Goal: Task Accomplishment & Management: Use online tool/utility

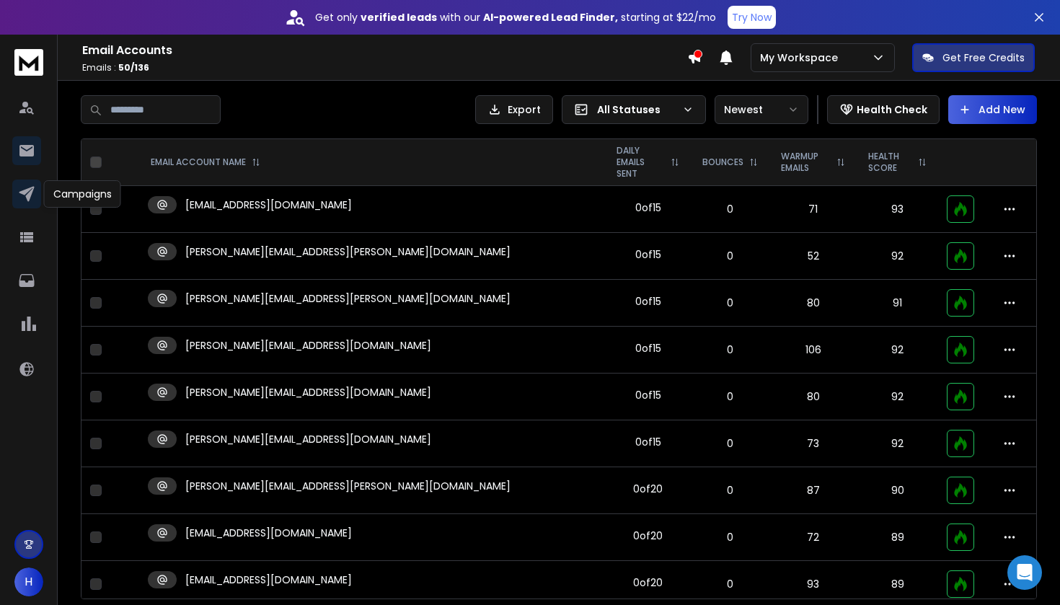
click at [28, 200] on icon at bounding box center [26, 193] width 15 height 15
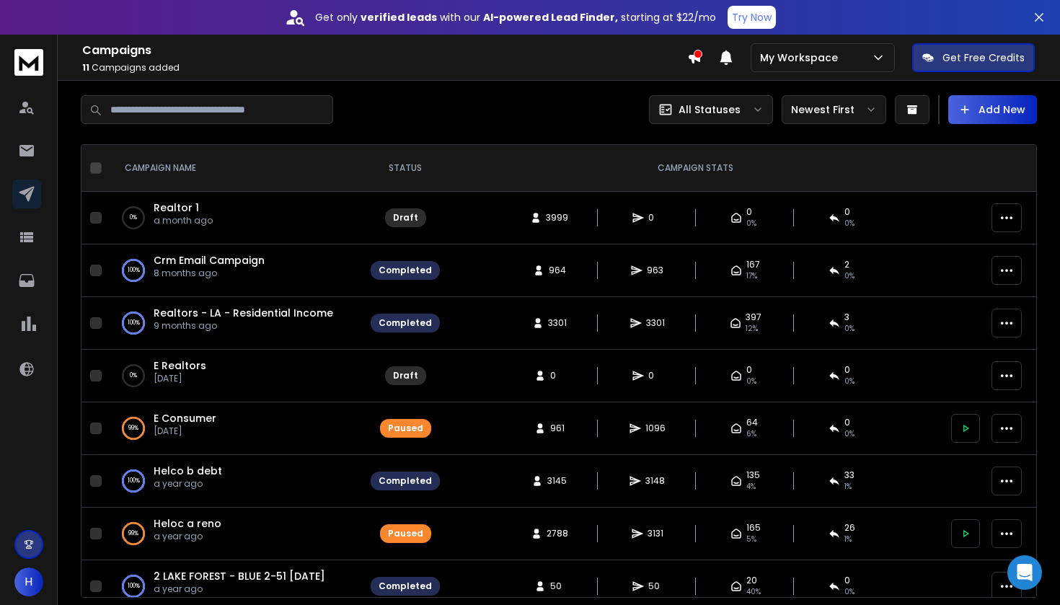
click at [206, 225] on p "a month ago" at bounding box center [183, 221] width 59 height 12
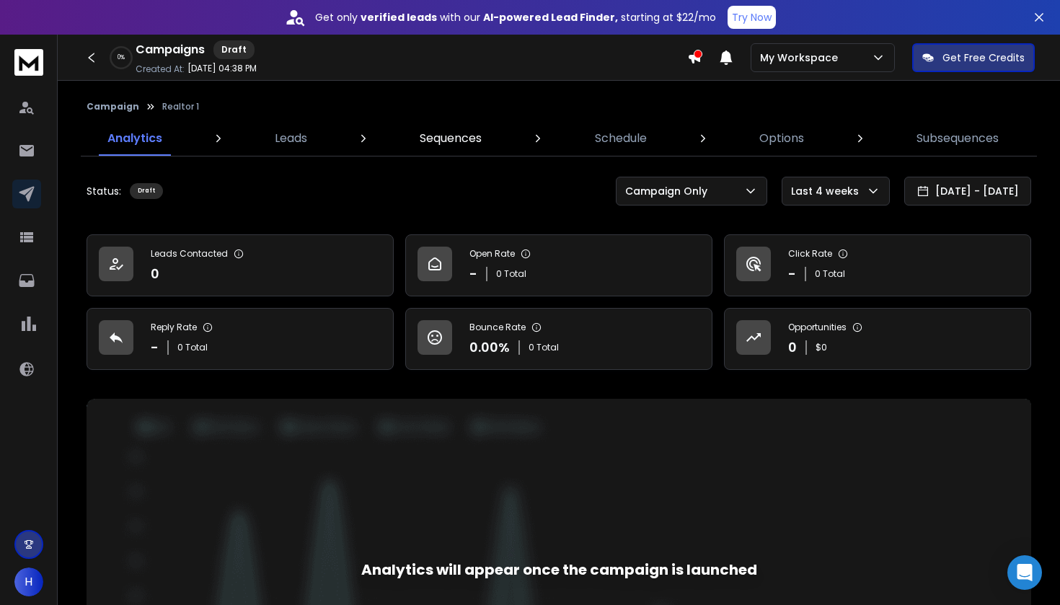
click at [437, 141] on p "Sequences" at bounding box center [451, 138] width 62 height 17
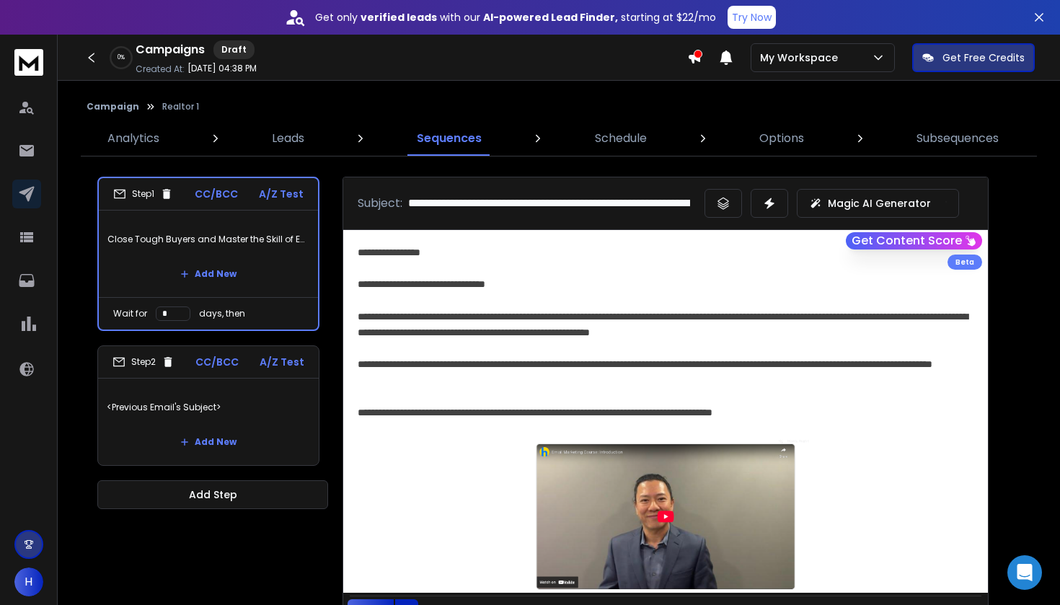
click at [885, 242] on button "Get Content Score" at bounding box center [914, 240] width 136 height 17
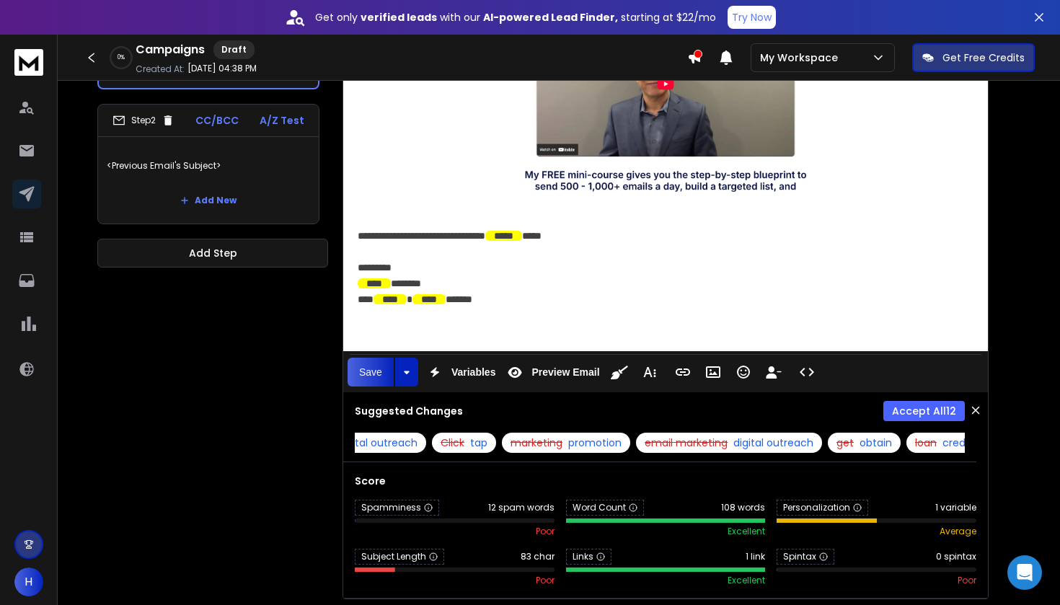
scroll to position [0, 498]
click at [977, 412] on icon at bounding box center [976, 410] width 6 height 6
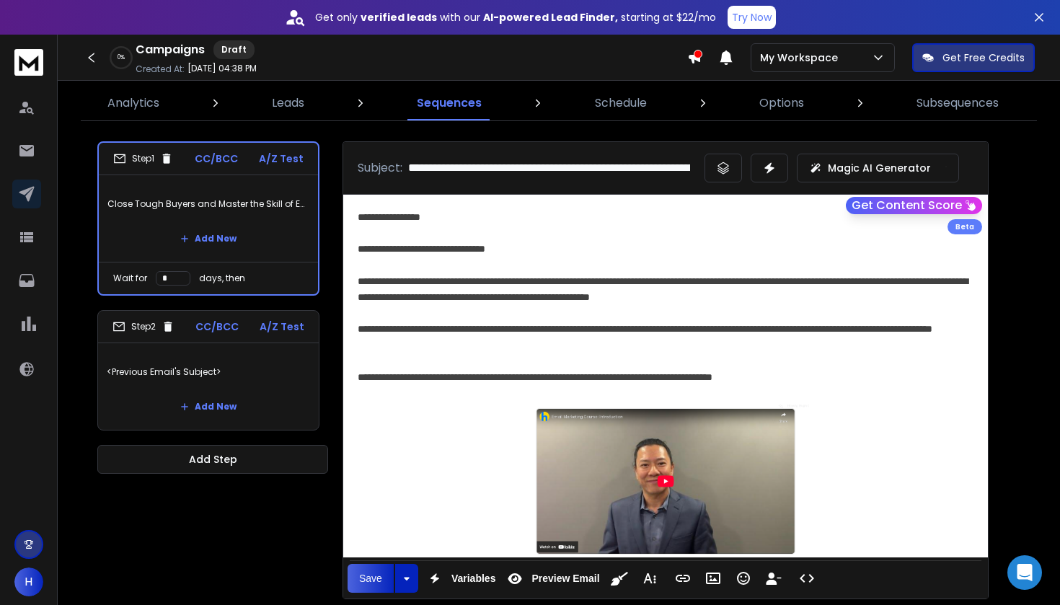
scroll to position [0, 0]
click at [545, 586] on div "Preview Email" at bounding box center [551, 579] width 101 height 24
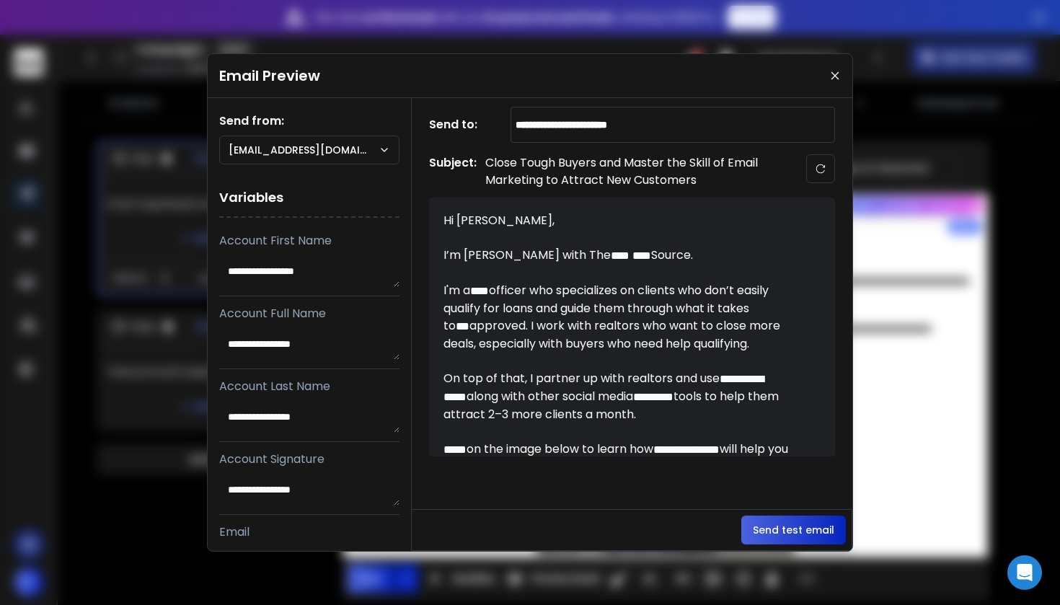
type input "**********"
click at [835, 84] on div "Email Preview" at bounding box center [530, 75] width 645 height 43
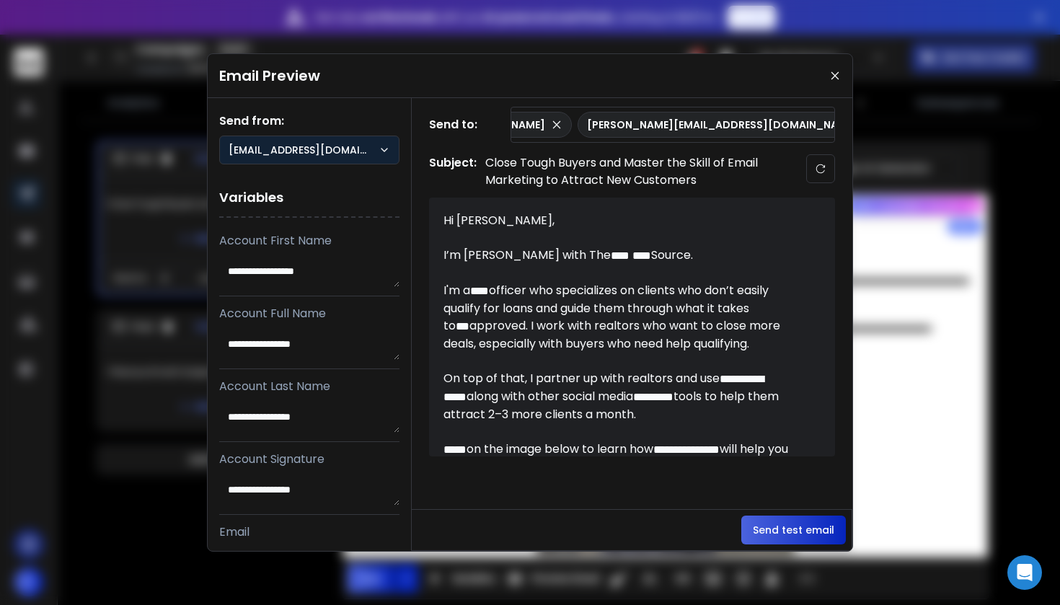
click at [298, 152] on p "[EMAIL_ADDRESS][DOMAIN_NAME]" at bounding box center [304, 150] width 150 height 14
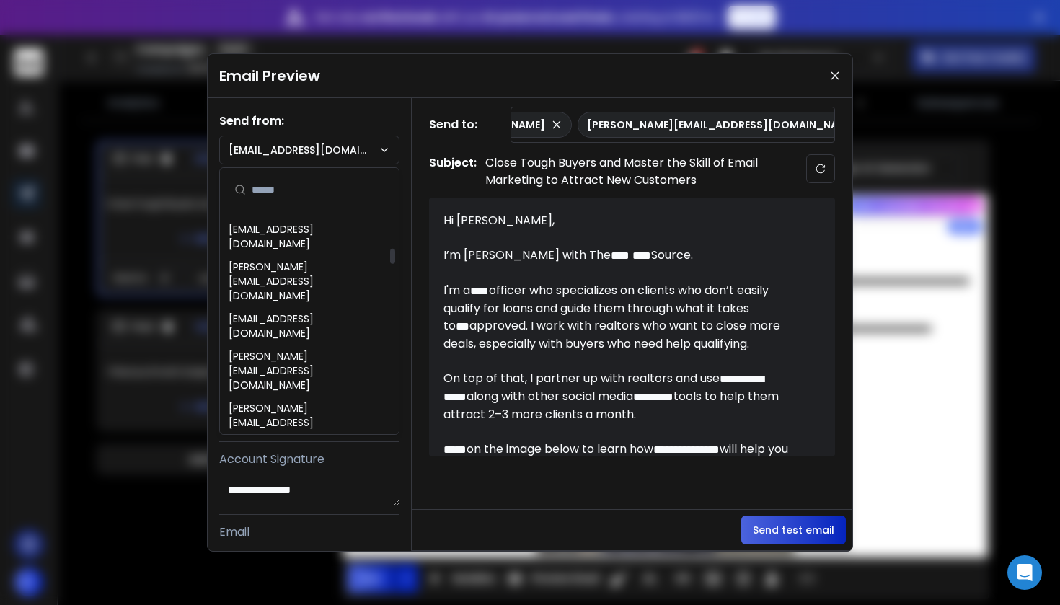
scroll to position [513, 0]
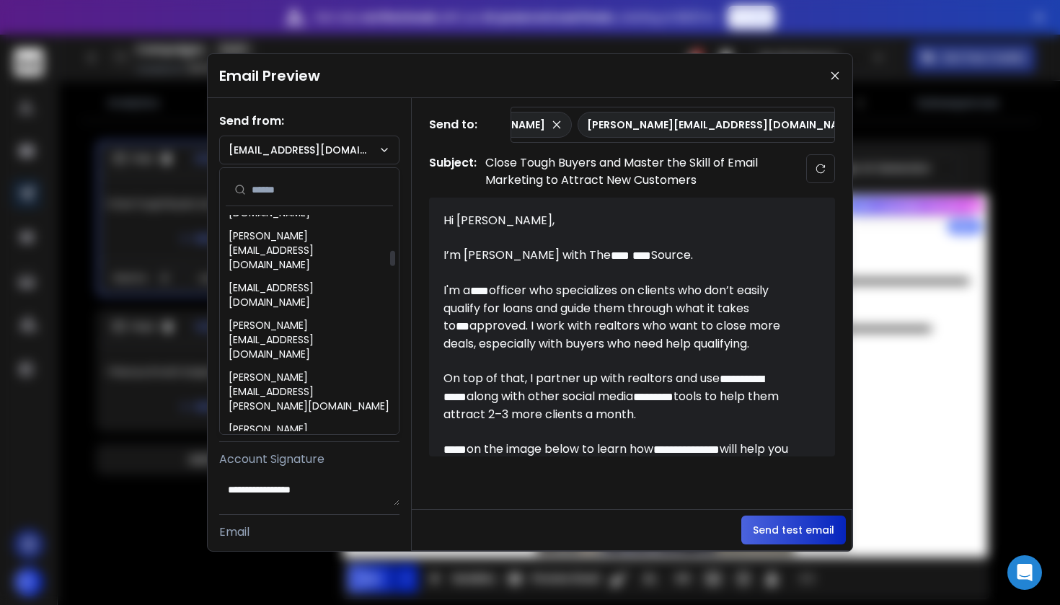
click at [287, 180] on input "text" at bounding box center [318, 190] width 133 height 32
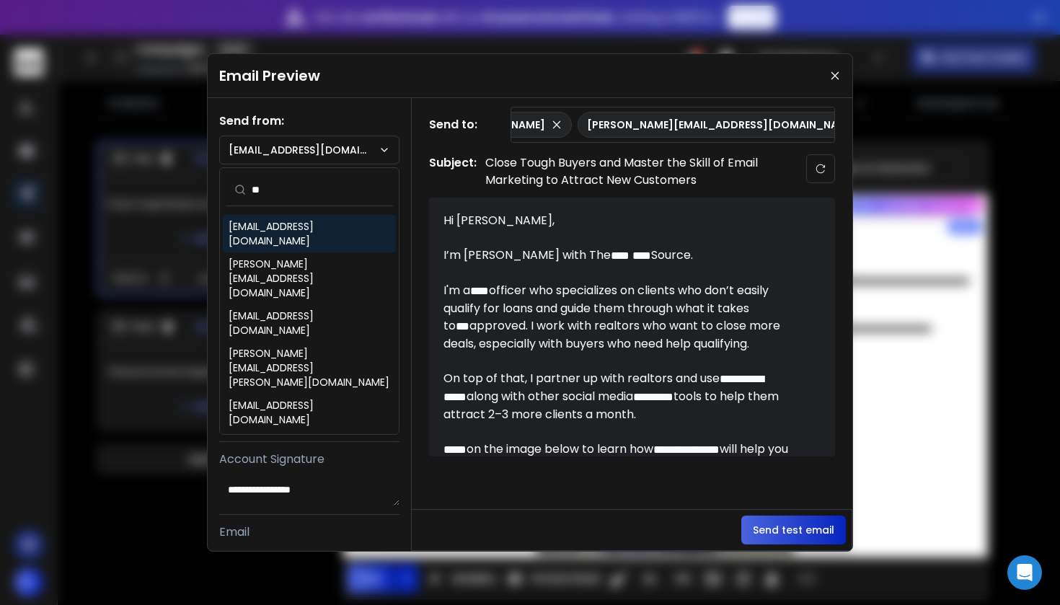
scroll to position [0, 0]
type input "**********"
click at [283, 226] on div "[EMAIL_ADDRESS][DOMAIN_NAME]" at bounding box center [310, 233] width 162 height 29
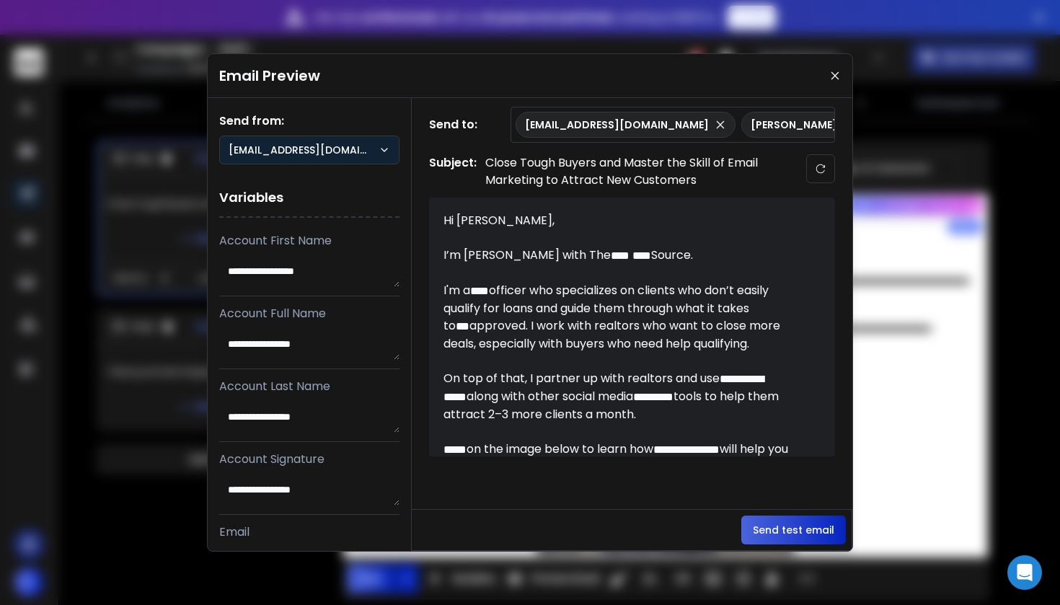
click at [258, 154] on p "[EMAIL_ADDRESS][DOMAIN_NAME]" at bounding box center [304, 150] width 150 height 14
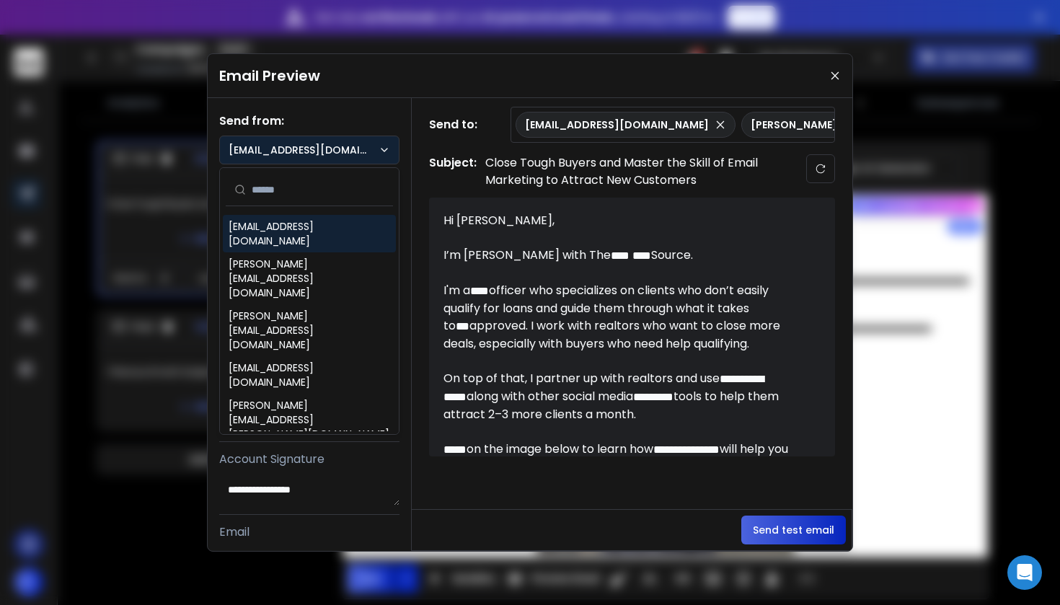
click at [268, 153] on p "[EMAIL_ADDRESS][DOMAIN_NAME]" at bounding box center [304, 150] width 150 height 14
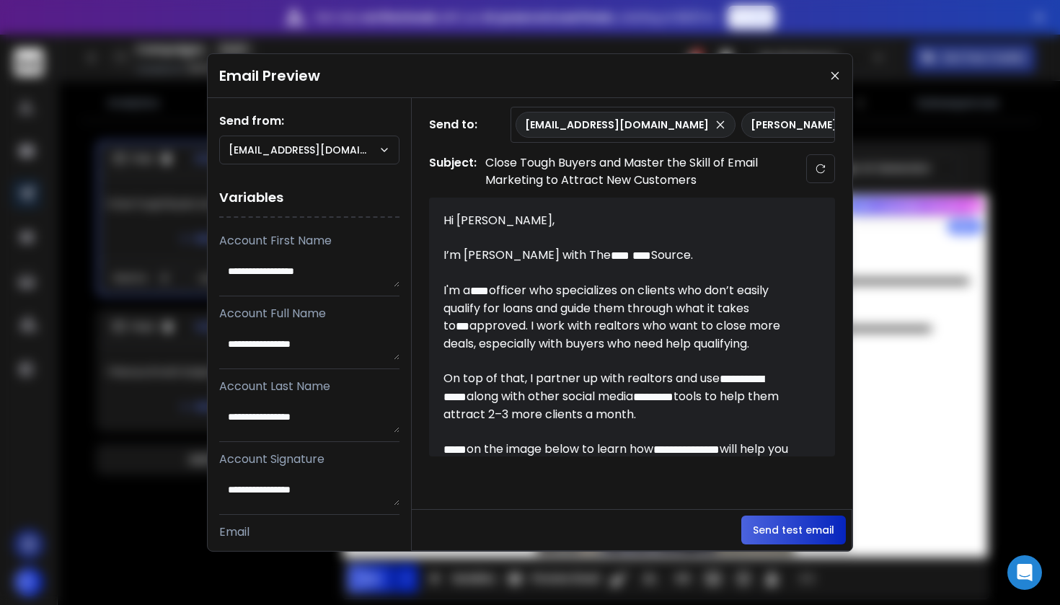
click at [777, 536] on button "Send test email" at bounding box center [793, 530] width 105 height 29
click at [836, 76] on icon at bounding box center [835, 75] width 8 height 8
